Goal: Communication & Community: Answer question/provide support

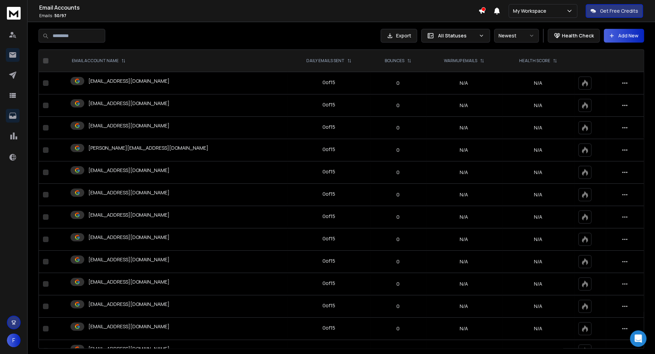
click at [11, 114] on icon at bounding box center [13, 116] width 8 height 8
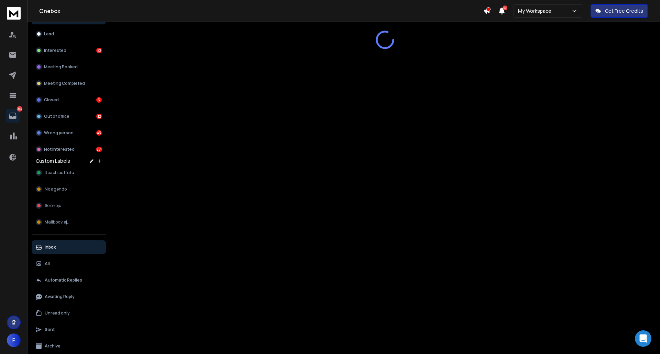
scroll to position [87, 0]
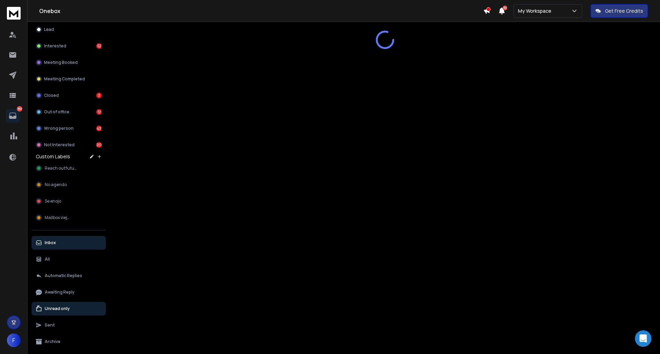
click at [62, 306] on p "Unread only" at bounding box center [57, 308] width 25 height 5
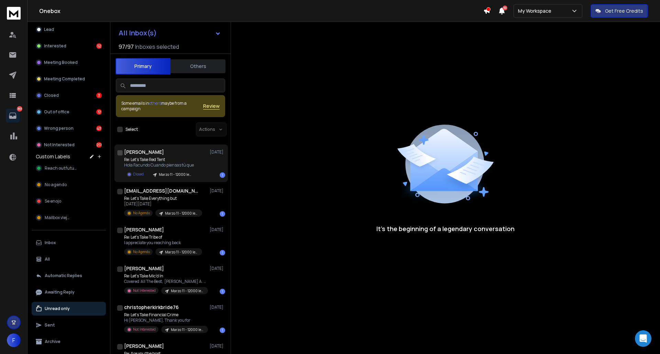
click at [181, 164] on p "Hola Facundo Cuando piensas tú que" at bounding box center [160, 165] width 72 height 5
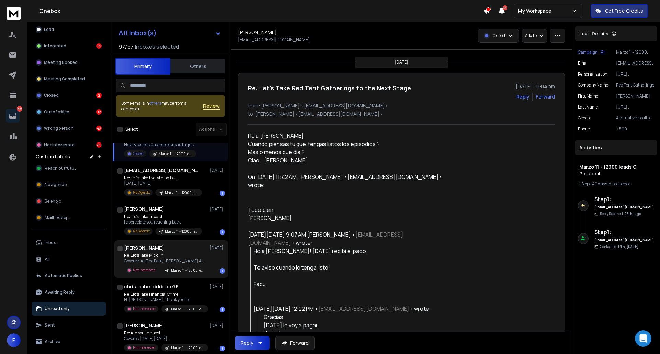
scroll to position [0, 0]
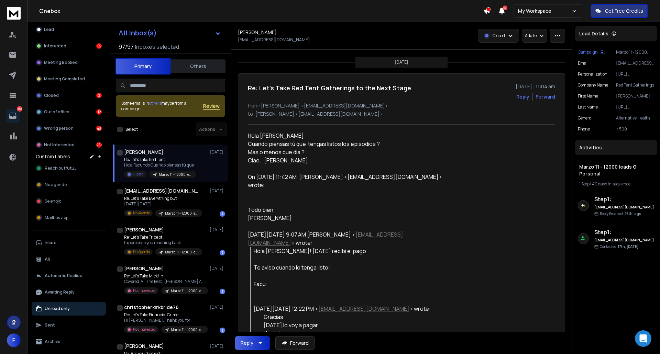
click at [643, 73] on p "[URL][DOMAIN_NAME]" at bounding box center [635, 73] width 38 height 5
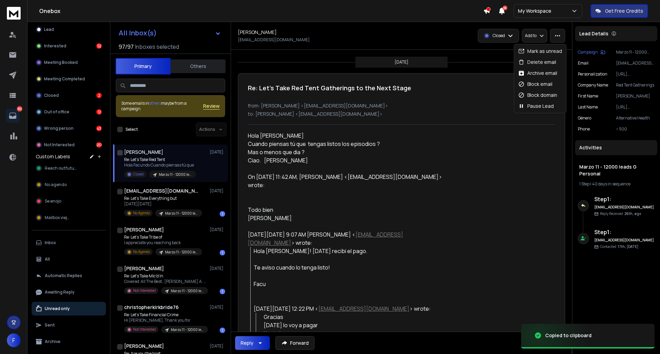
click at [562, 30] on button "button" at bounding box center [557, 36] width 15 height 14
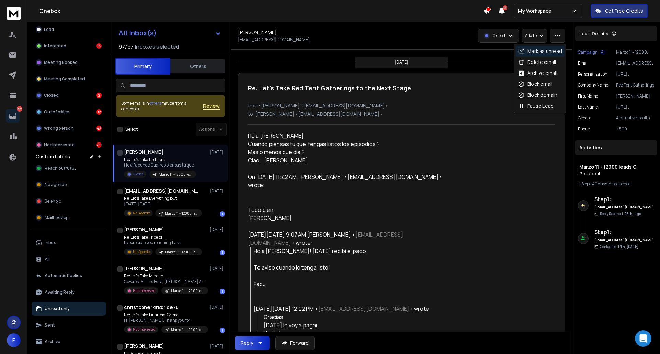
click at [545, 54] on div "Mark as unread" at bounding box center [540, 51] width 44 height 7
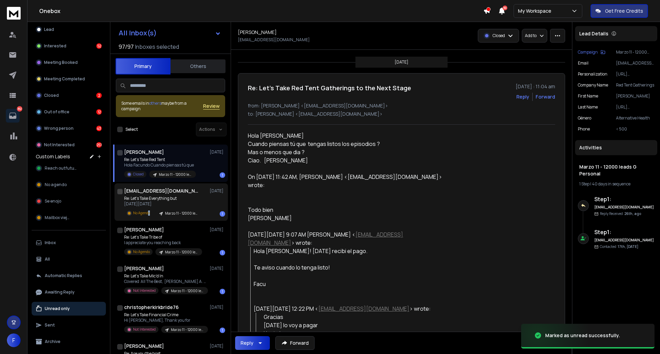
click at [149, 213] on p "No Agendo" at bounding box center [141, 213] width 17 height 5
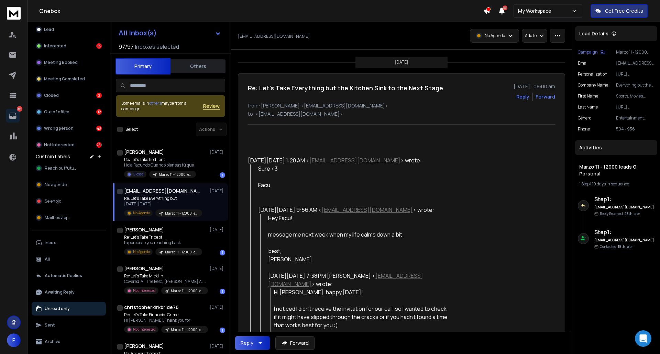
click at [188, 191] on div "[EMAIL_ADDRESS][DOMAIN_NAME] [DATE]" at bounding box center [174, 191] width 101 height 7
click at [188, 193] on div "[EMAIL_ADDRESS][DOMAIN_NAME] [DATE]" at bounding box center [174, 191] width 101 height 7
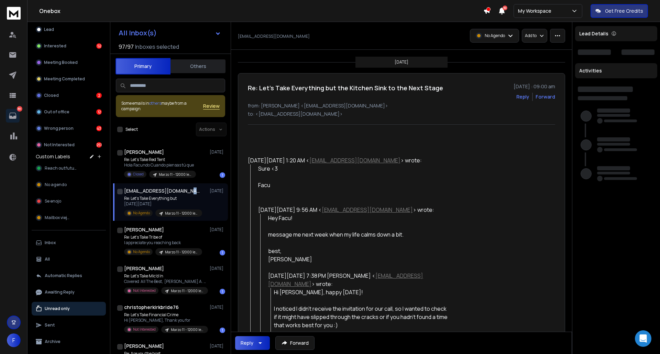
click at [188, 193] on div "[EMAIL_ADDRESS][DOMAIN_NAME] [DATE]" at bounding box center [174, 191] width 101 height 7
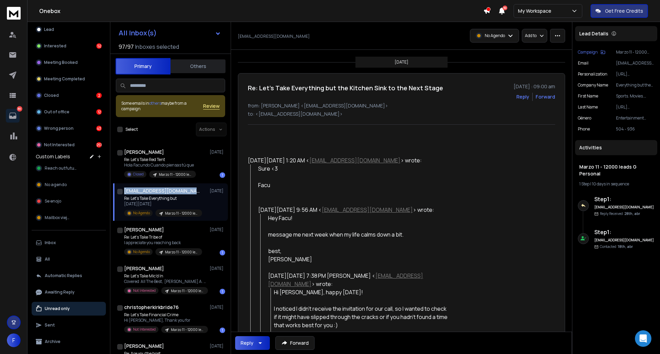
drag, startPoint x: 188, startPoint y: 193, endPoint x: 192, endPoint y: 200, distance: 7.1
click at [188, 194] on div "[EMAIL_ADDRESS][DOMAIN_NAME] [DATE]" at bounding box center [174, 191] width 101 height 7
click at [192, 200] on p "Re: Let’s Take Everything but" at bounding box center [163, 198] width 78 height 5
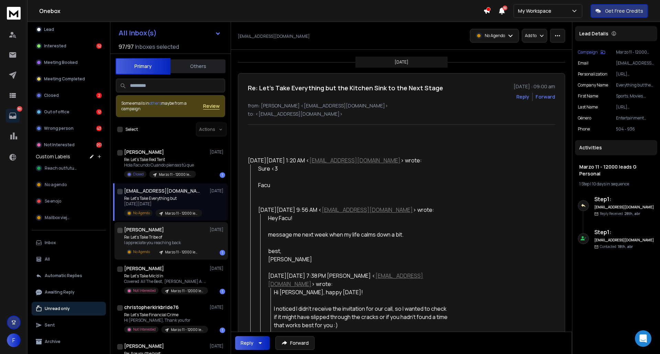
click at [210, 231] on p "[DATE]" at bounding box center [217, 229] width 15 height 5
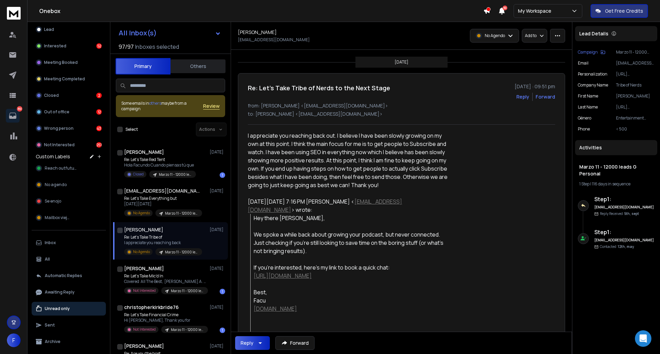
click at [557, 39] on button "button" at bounding box center [557, 36] width 15 height 14
click at [541, 52] on div "Mark as unread" at bounding box center [540, 51] width 44 height 7
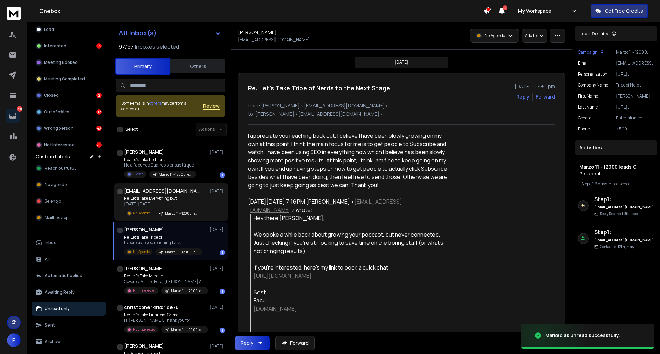
click at [147, 205] on p "[DATE][DATE]" at bounding box center [163, 203] width 78 height 5
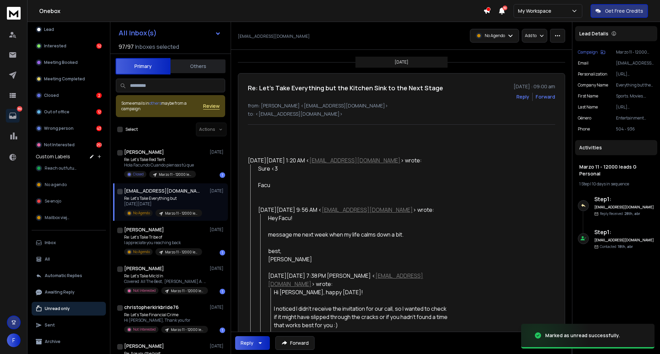
click at [557, 37] on icon "button" at bounding box center [557, 36] width 6 height 6
click at [532, 52] on div "Mark as unread" at bounding box center [540, 51] width 44 height 7
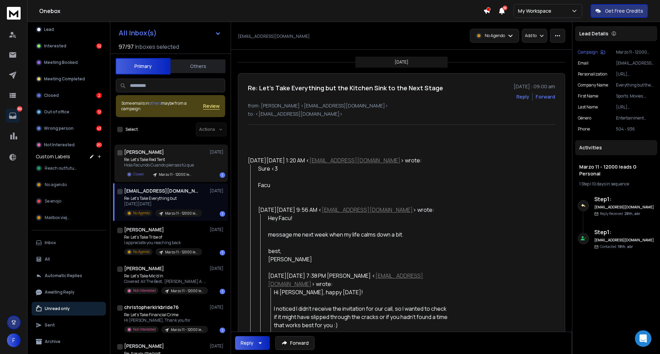
click at [144, 171] on div "Closed" at bounding box center [135, 174] width 22 height 7
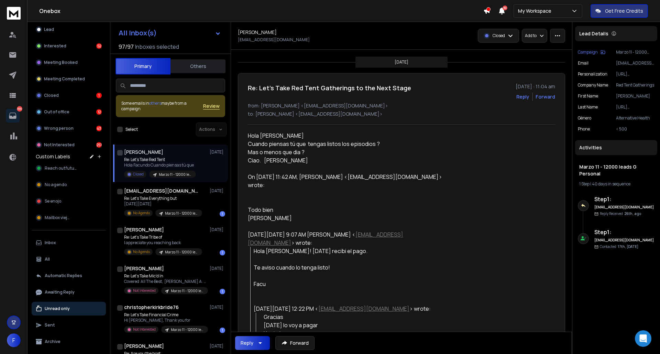
click at [246, 343] on div "Reply" at bounding box center [247, 343] width 13 height 7
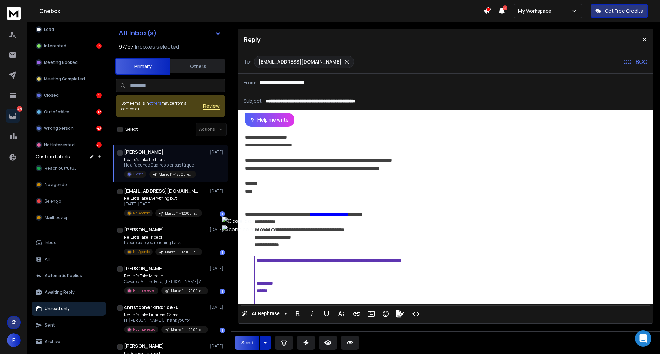
click at [243, 346] on button "Send" at bounding box center [247, 343] width 24 height 14
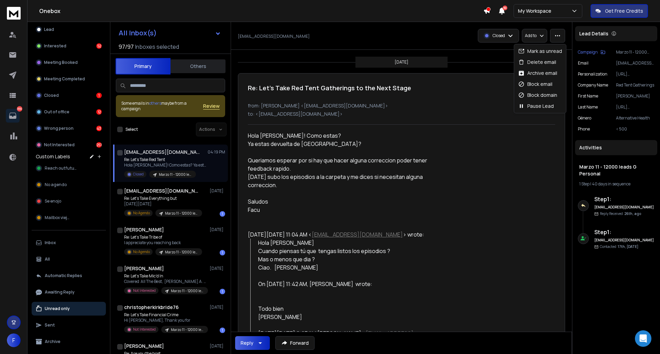
click at [559, 39] on button "button" at bounding box center [557, 36] width 15 height 14
click at [552, 51] on div "Mark as unread" at bounding box center [540, 51] width 44 height 7
